Goal: Task Accomplishment & Management: Manage account settings

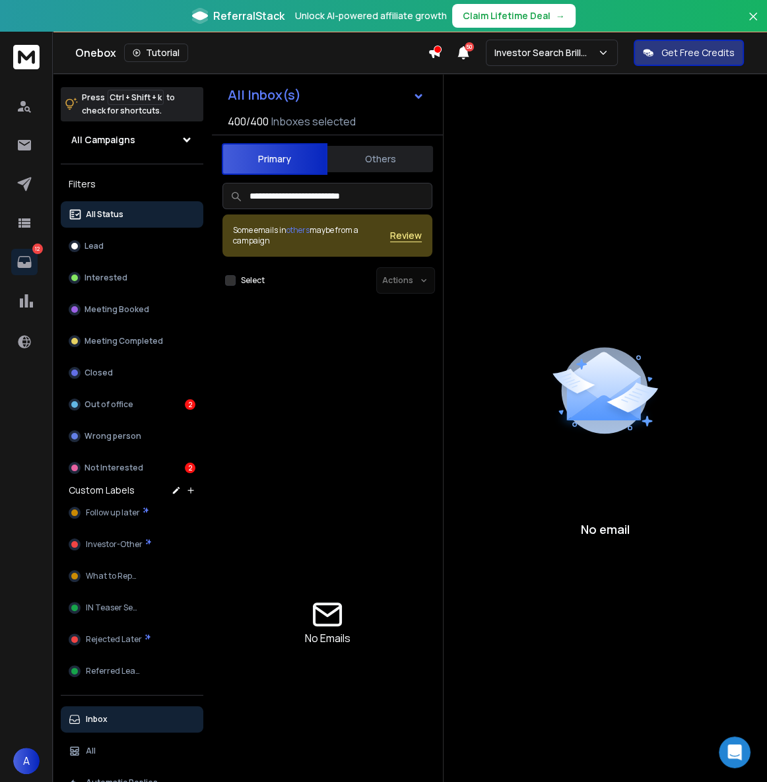
scroll to position [3417, 0]
click at [163, 399] on button "Out of office 2" at bounding box center [132, 404] width 143 height 26
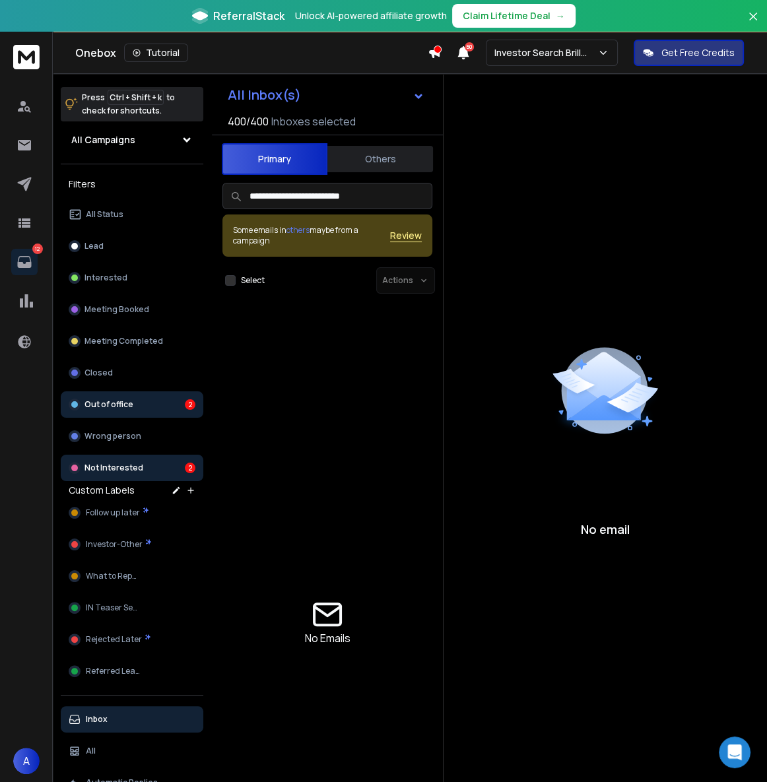
click at [158, 462] on button "Not Interested 2" at bounding box center [132, 468] width 143 height 26
click at [358, 201] on input "**********" at bounding box center [327, 196] width 210 height 26
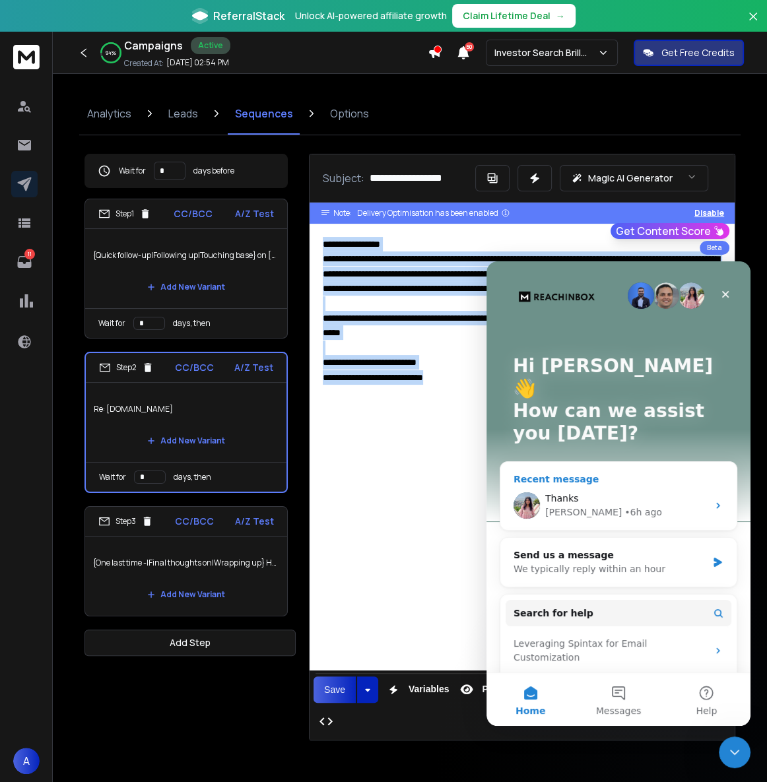
click at [653, 506] on div "Lakshita • 6h ago" at bounding box center [626, 513] width 162 height 14
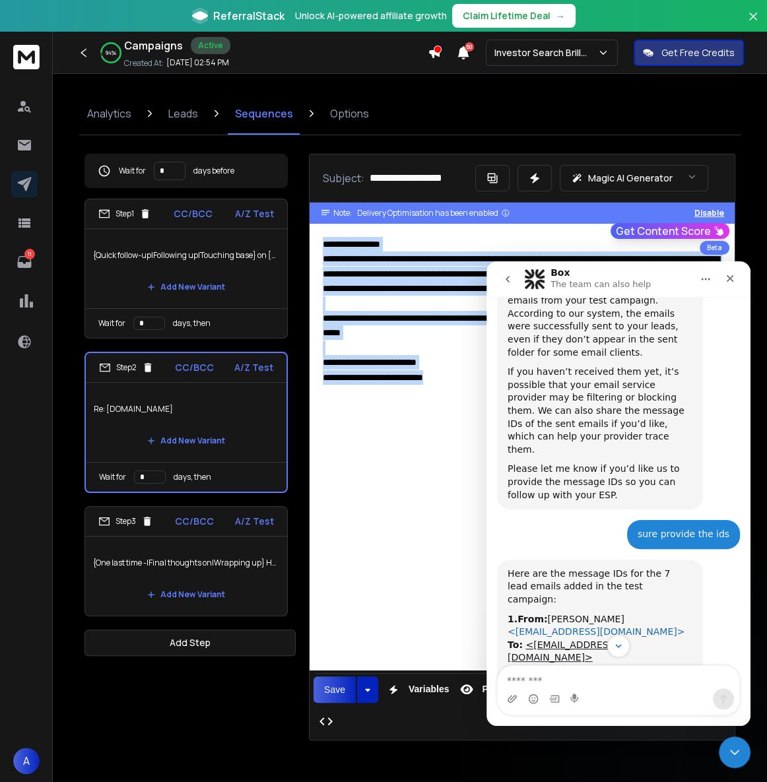
scroll to position [2997, 0]
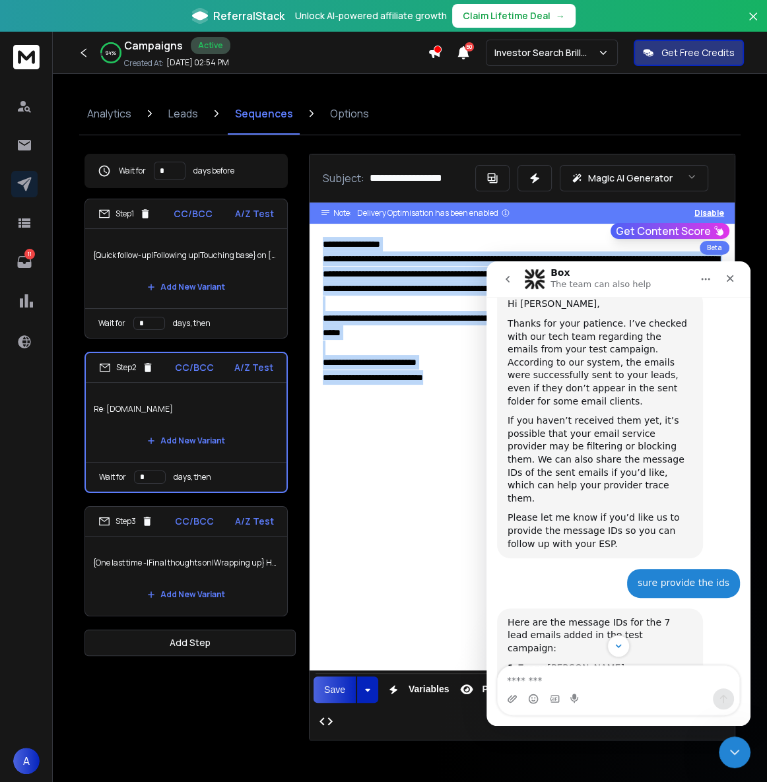
drag, startPoint x: 699, startPoint y: 575, endPoint x: 499, endPoint y: 432, distance: 246.0
copy div "Here are the message IDs for the 7 lead emails added in the test campaign: 1.Fr…"
click at [729, 281] on icon "Close" at bounding box center [730, 278] width 11 height 11
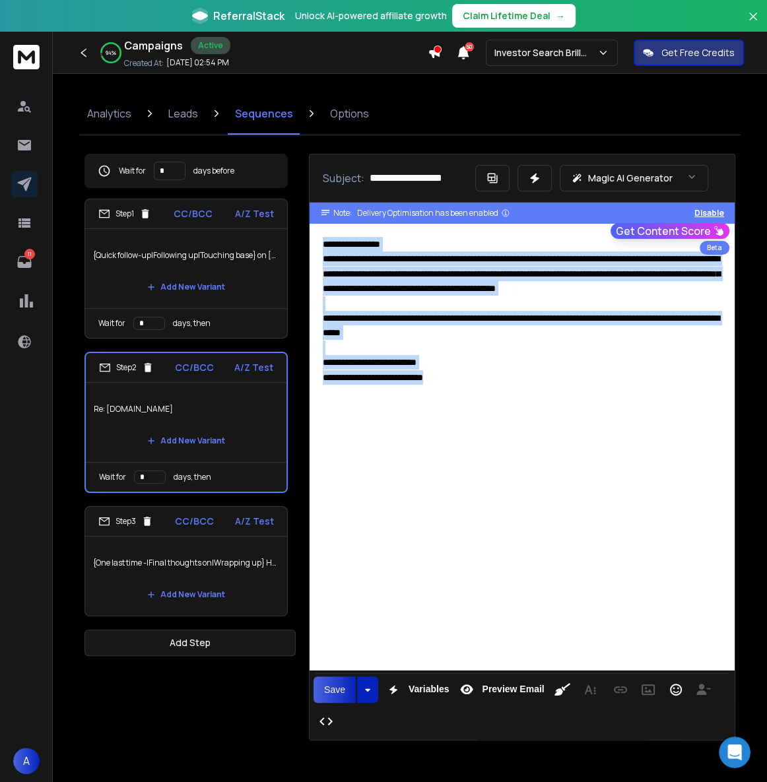
scroll to position [3417, 0]
click at [83, 53] on icon at bounding box center [83, 52] width 5 height 9
